Goal: Navigation & Orientation: Find specific page/section

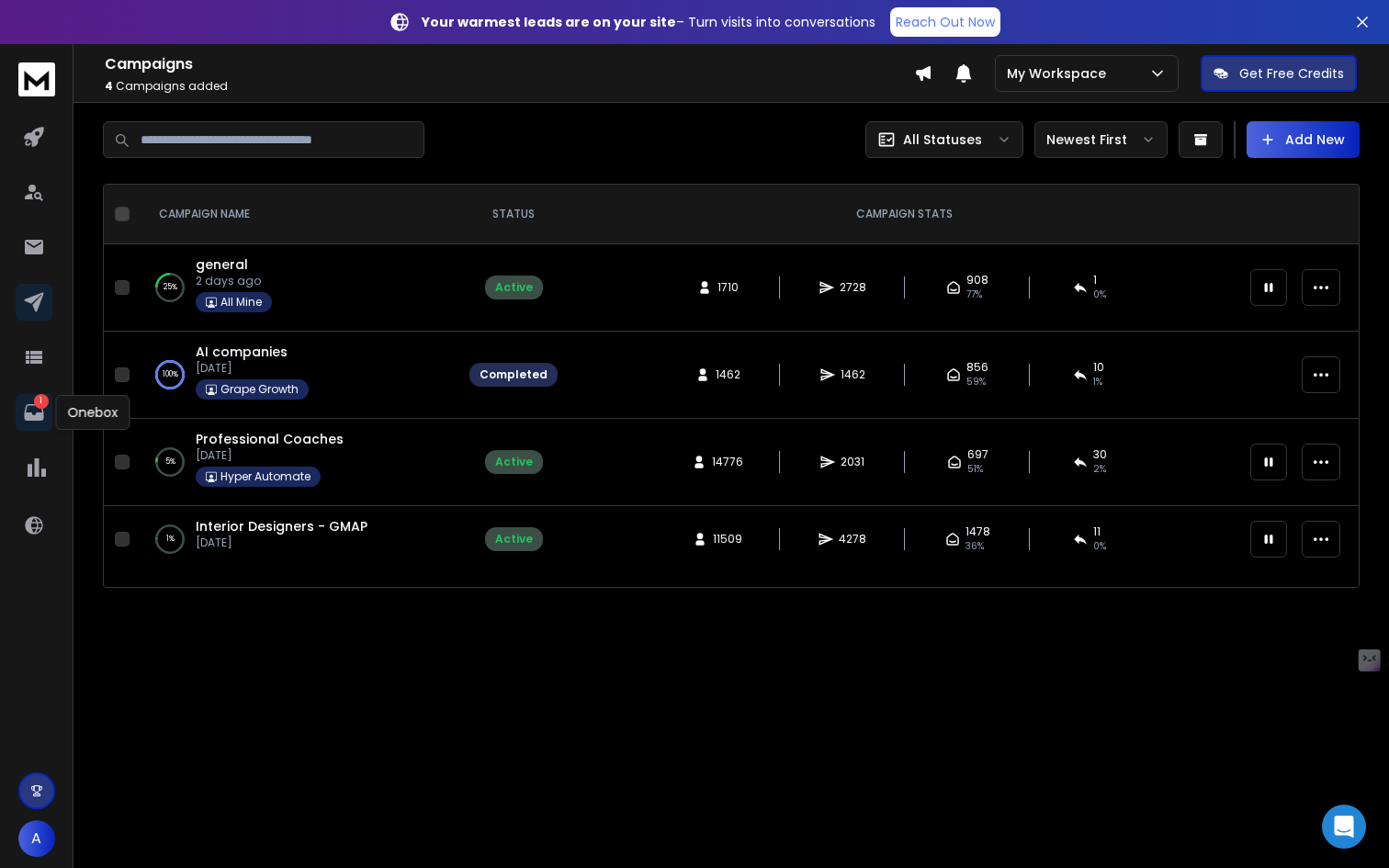
click at [40, 413] on icon at bounding box center [33, 413] width 19 height 17
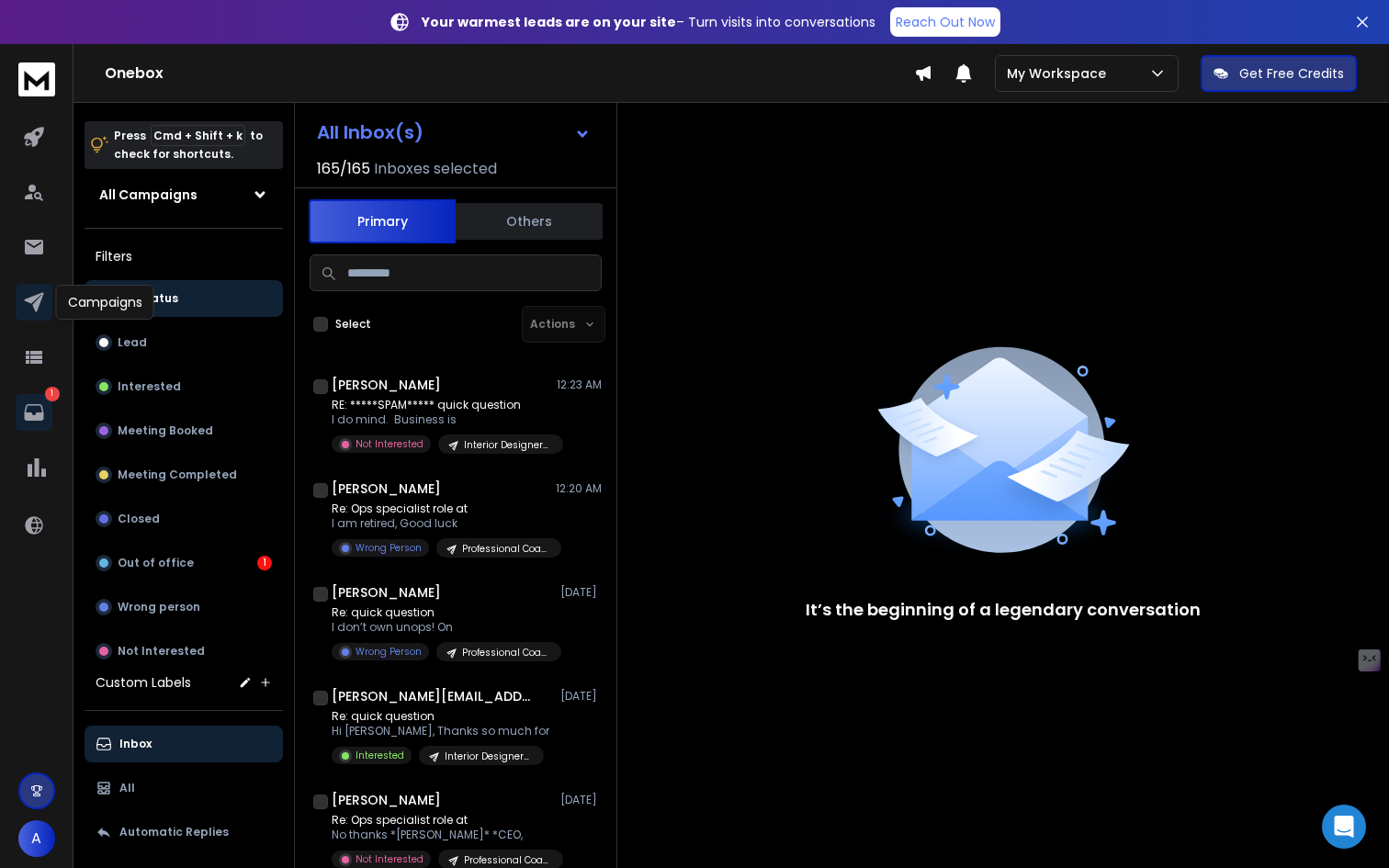
click at [26, 294] on icon at bounding box center [34, 302] width 22 height 22
